Goal: Communication & Community: Answer question/provide support

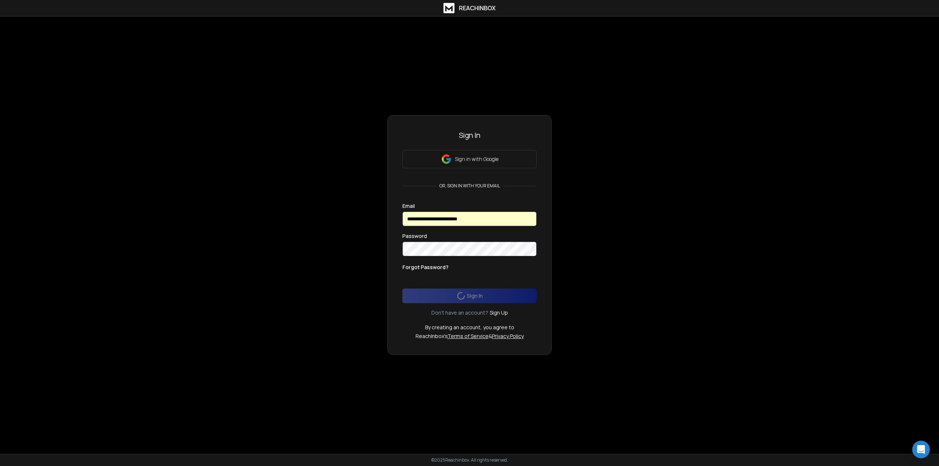
click at [606, 164] on div "**********" at bounding box center [469, 235] width 939 height 408
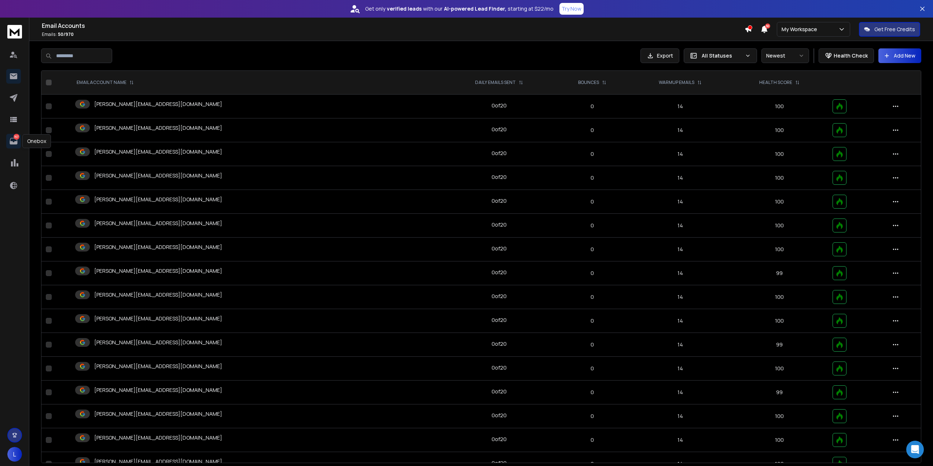
click at [13, 140] on icon at bounding box center [13, 141] width 9 height 9
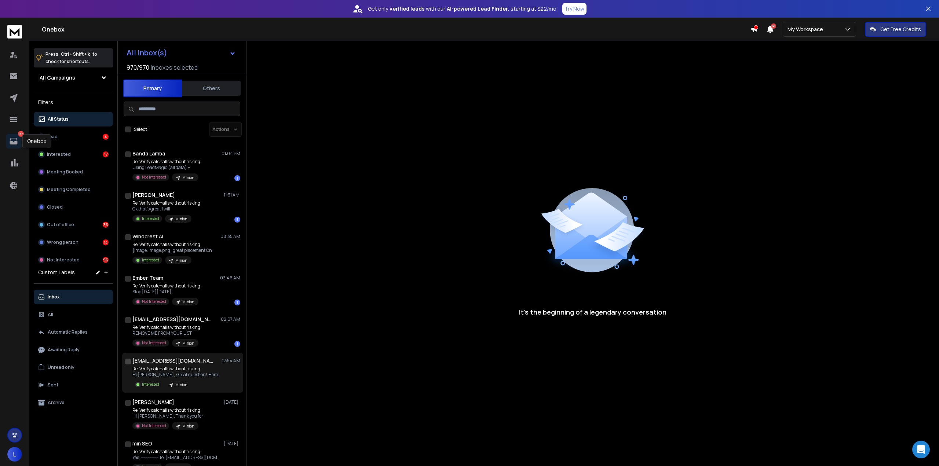
click at [186, 375] on p "Hi [PERSON_NAME], Great question! Here’s how it" at bounding box center [176, 375] width 88 height 6
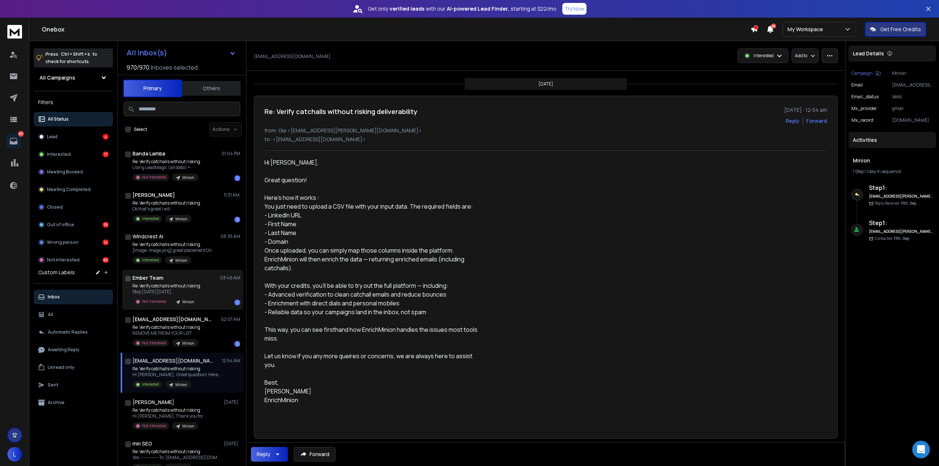
click at [178, 299] on div "Minion" at bounding box center [185, 302] width 26 height 8
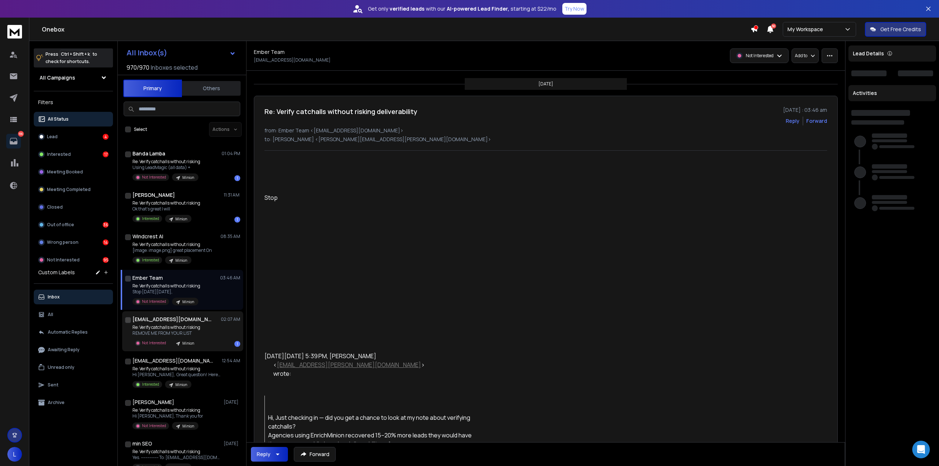
click at [183, 329] on p "Re: Verify catchalls without risking" at bounding box center [166, 328] width 68 height 6
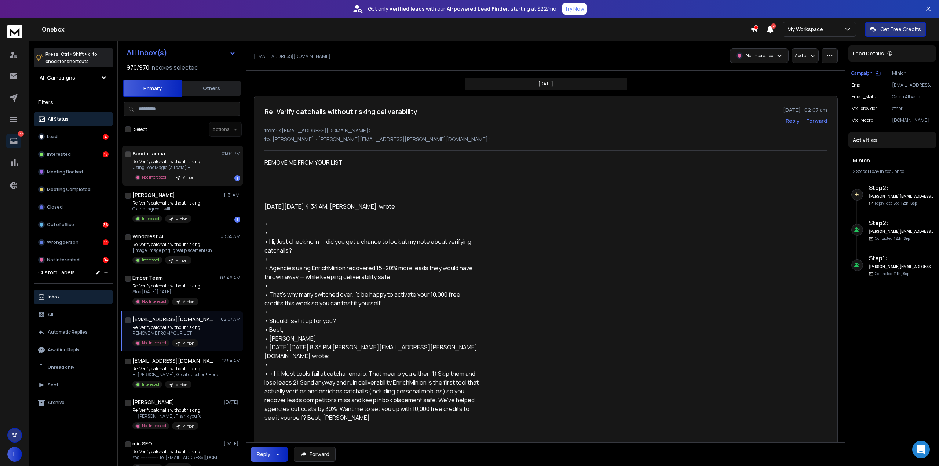
click at [177, 157] on div "Banda Lamba 01:04 PM Re: Verify catchalls without risking Using LeadMagic (all …" at bounding box center [186, 165] width 108 height 31
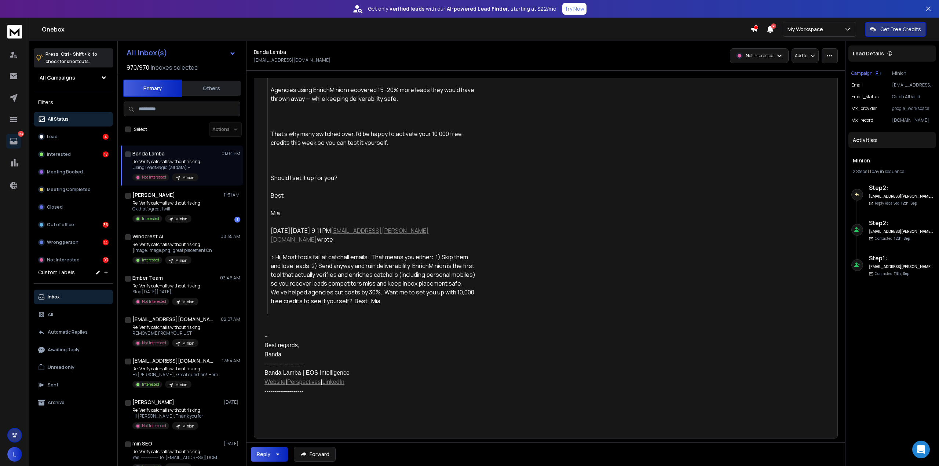
scroll to position [198, 0]
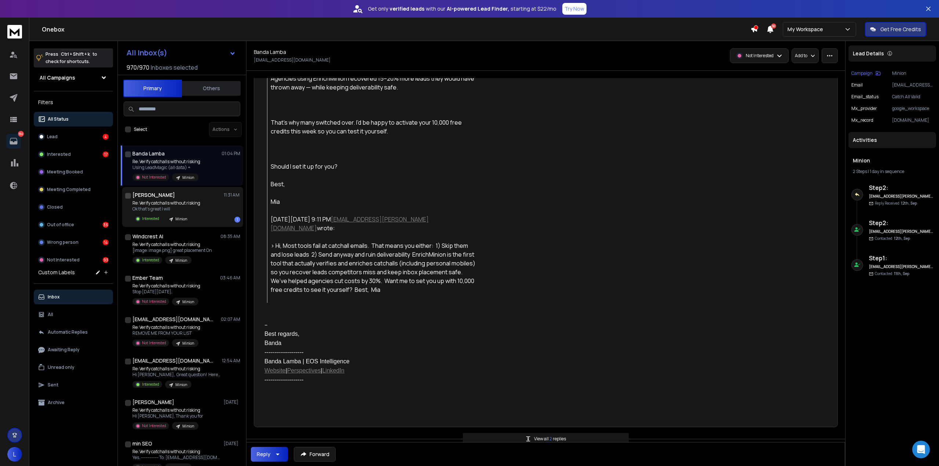
click at [186, 216] on p "Minion" at bounding box center [181, 219] width 12 height 6
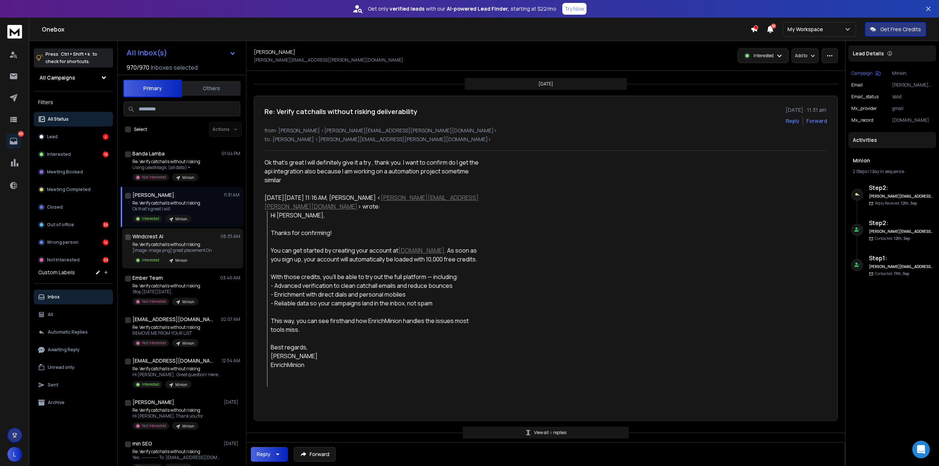
click at [163, 261] on div "Interested Minion" at bounding box center [172, 260] width 80 height 8
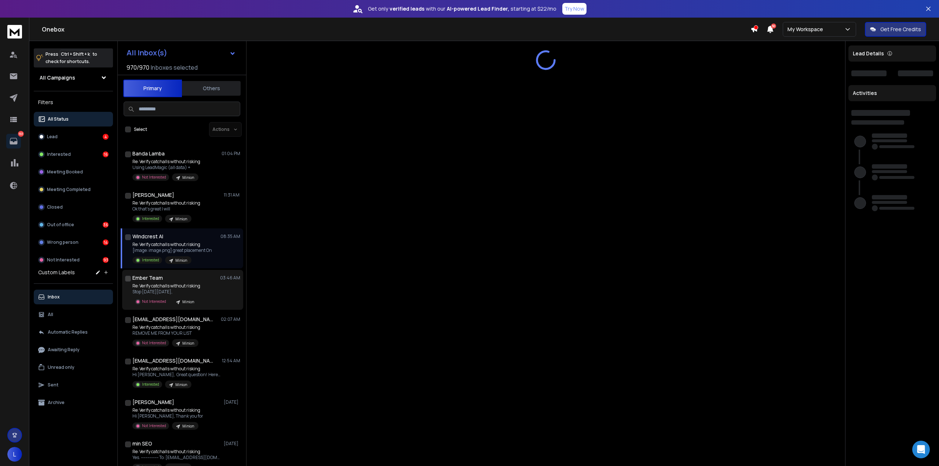
click at [164, 271] on div "Ember Team 03:46 AM Re: Verify catchalls without risking Stop [DATE][DATE], Not…" at bounding box center [182, 290] width 121 height 40
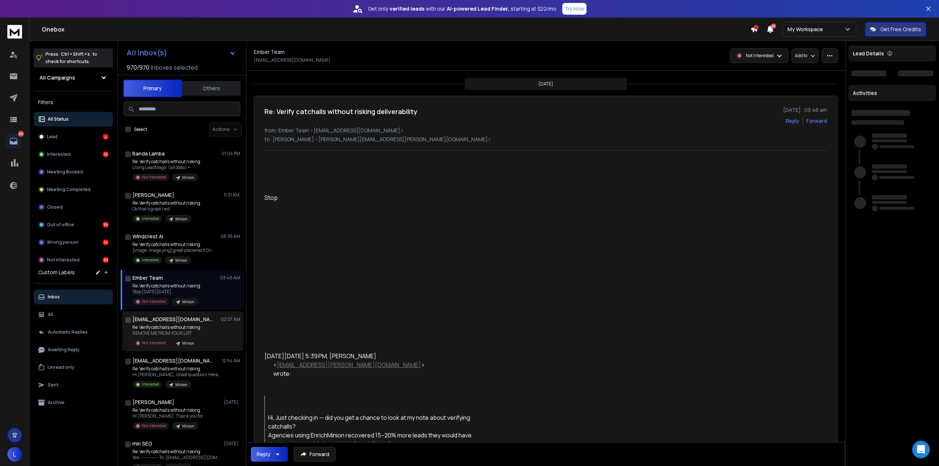
click at [181, 345] on div "Minion" at bounding box center [185, 343] width 26 height 8
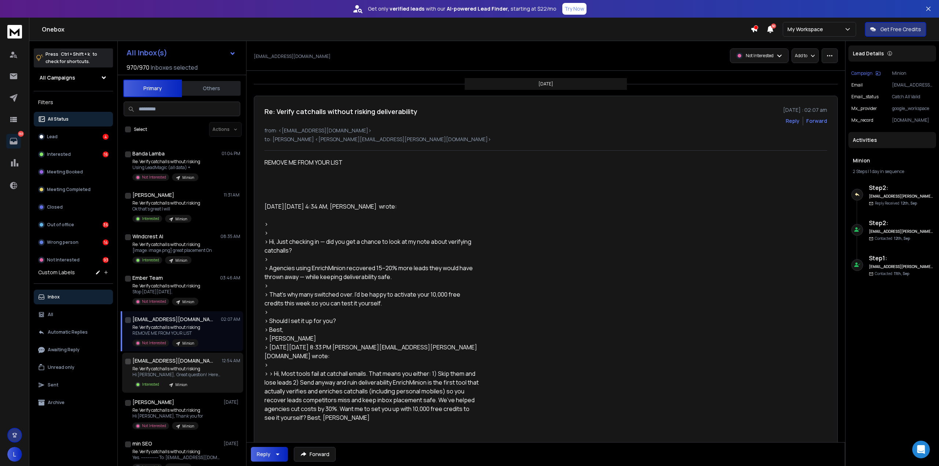
click at [182, 375] on p "Hi [PERSON_NAME], Great question! Here’s how it" at bounding box center [176, 375] width 88 height 6
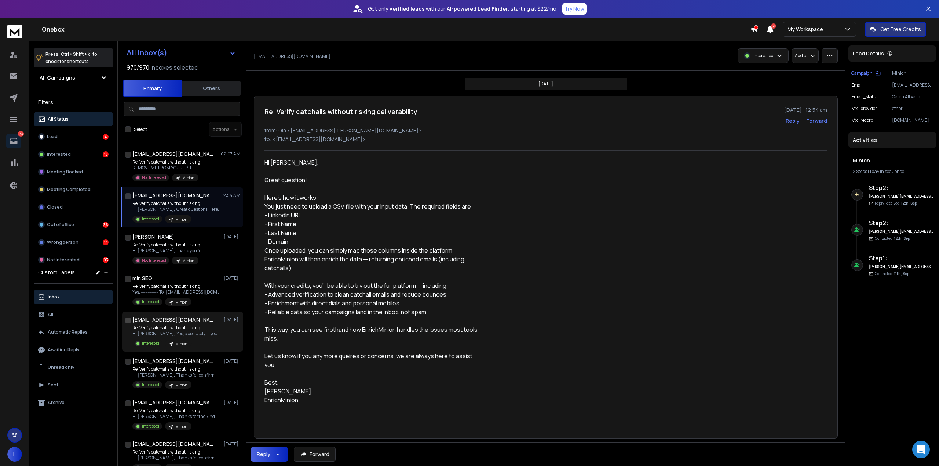
scroll to position [220, 0]
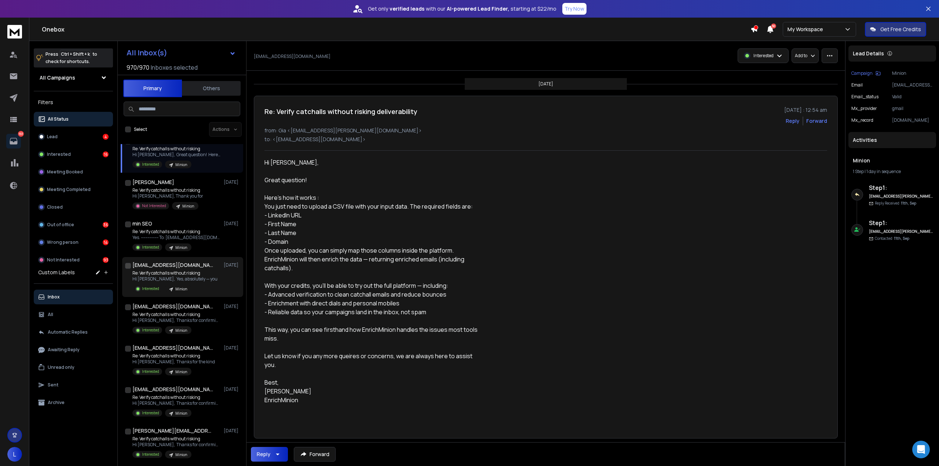
click at [188, 264] on h1 "[EMAIL_ADDRESS][DOMAIN_NAME]" at bounding box center [172, 264] width 81 height 7
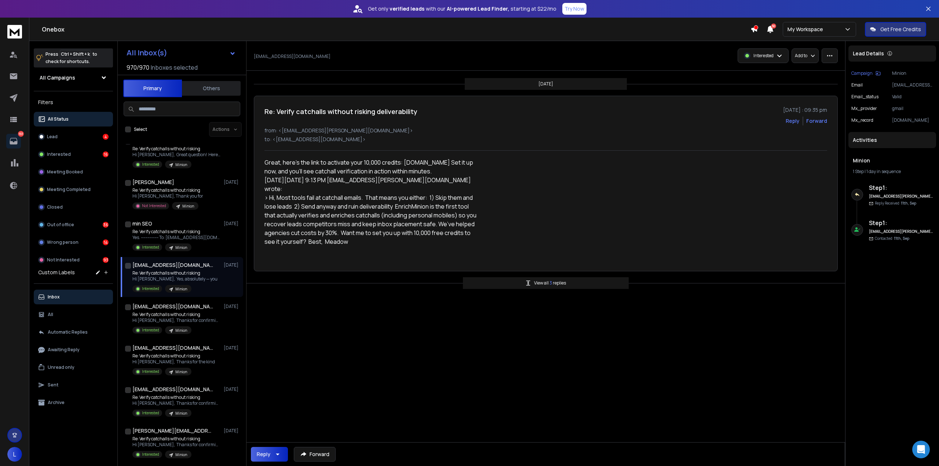
click at [484, 277] on div "View all 3 replies" at bounding box center [546, 283] width 166 height 12
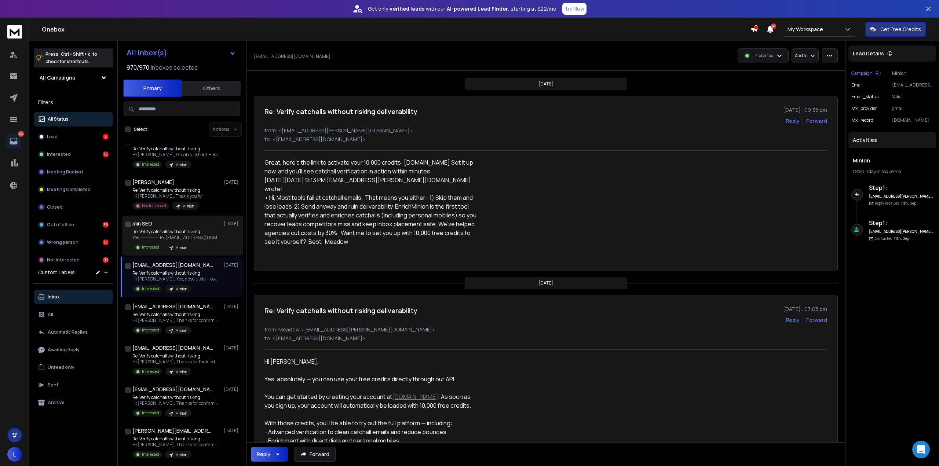
click at [171, 242] on div "Re: Verify catchalls without risking Yes. ---------------- To: [EMAIL_ADDRESS][…" at bounding box center [176, 240] width 88 height 22
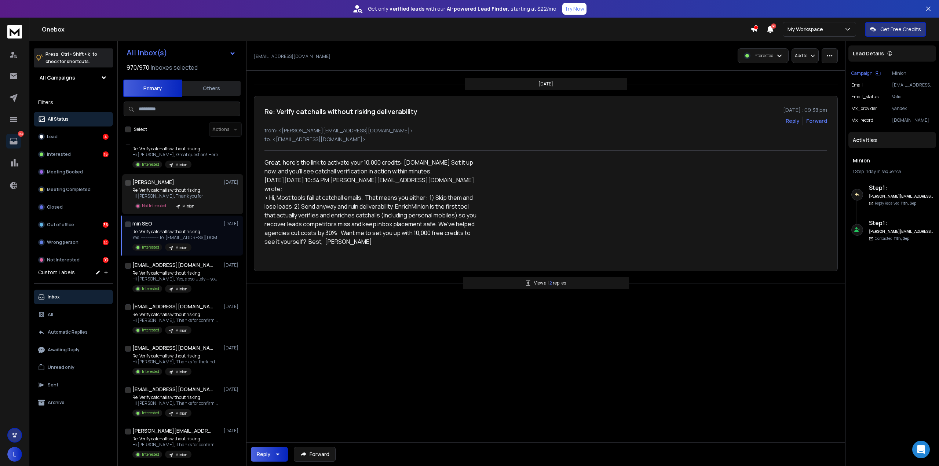
click at [174, 194] on p "Hi [PERSON_NAME], Thank you for" at bounding box center [167, 196] width 71 height 6
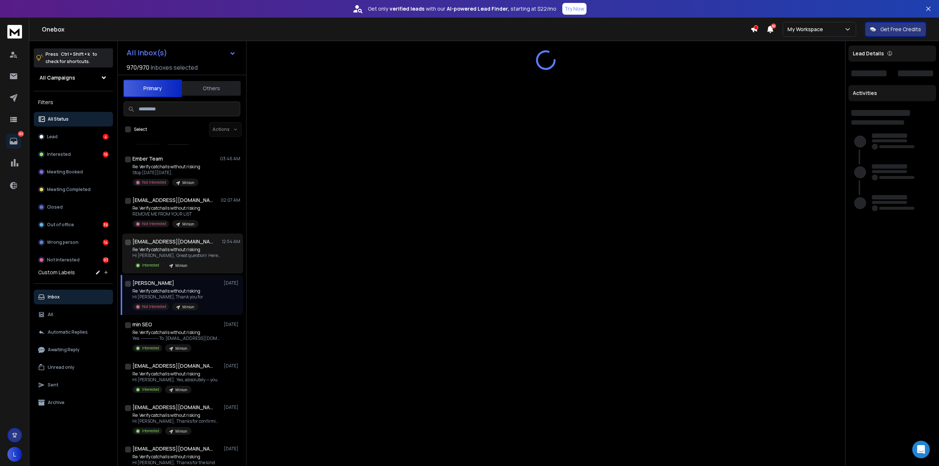
scroll to position [110, 0]
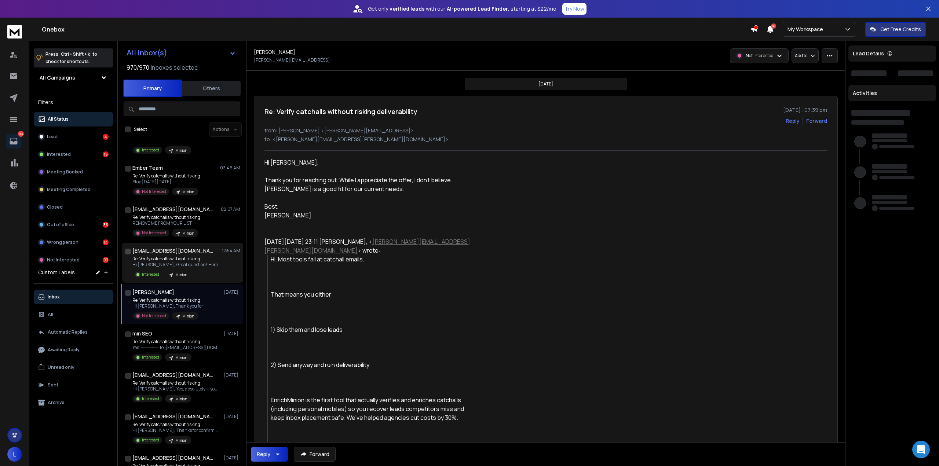
click at [184, 265] on p "Hi [PERSON_NAME], Great question! Here’s how it" at bounding box center [176, 265] width 88 height 6
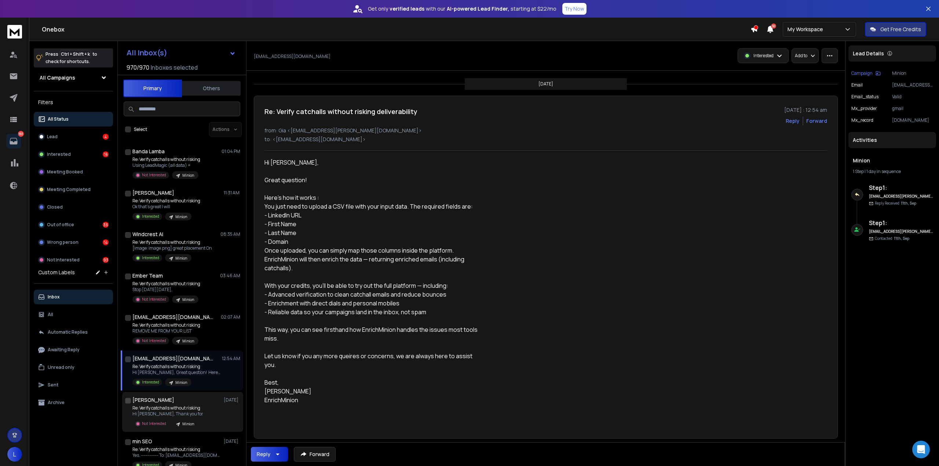
scroll to position [0, 0]
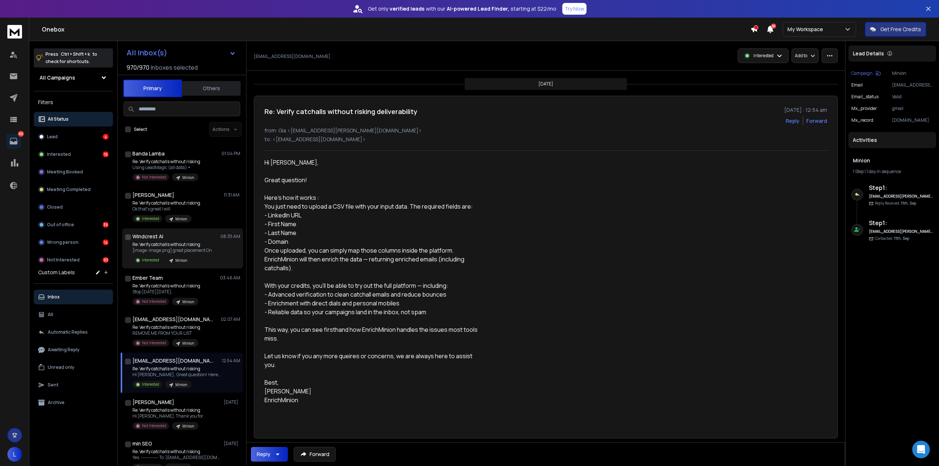
click at [184, 240] on div "Windcrest AI 08:35 AM Re: Verify catchalls without risking [image: image.png] g…" at bounding box center [186, 248] width 108 height 31
